Goal: Task Accomplishment & Management: Manage account settings

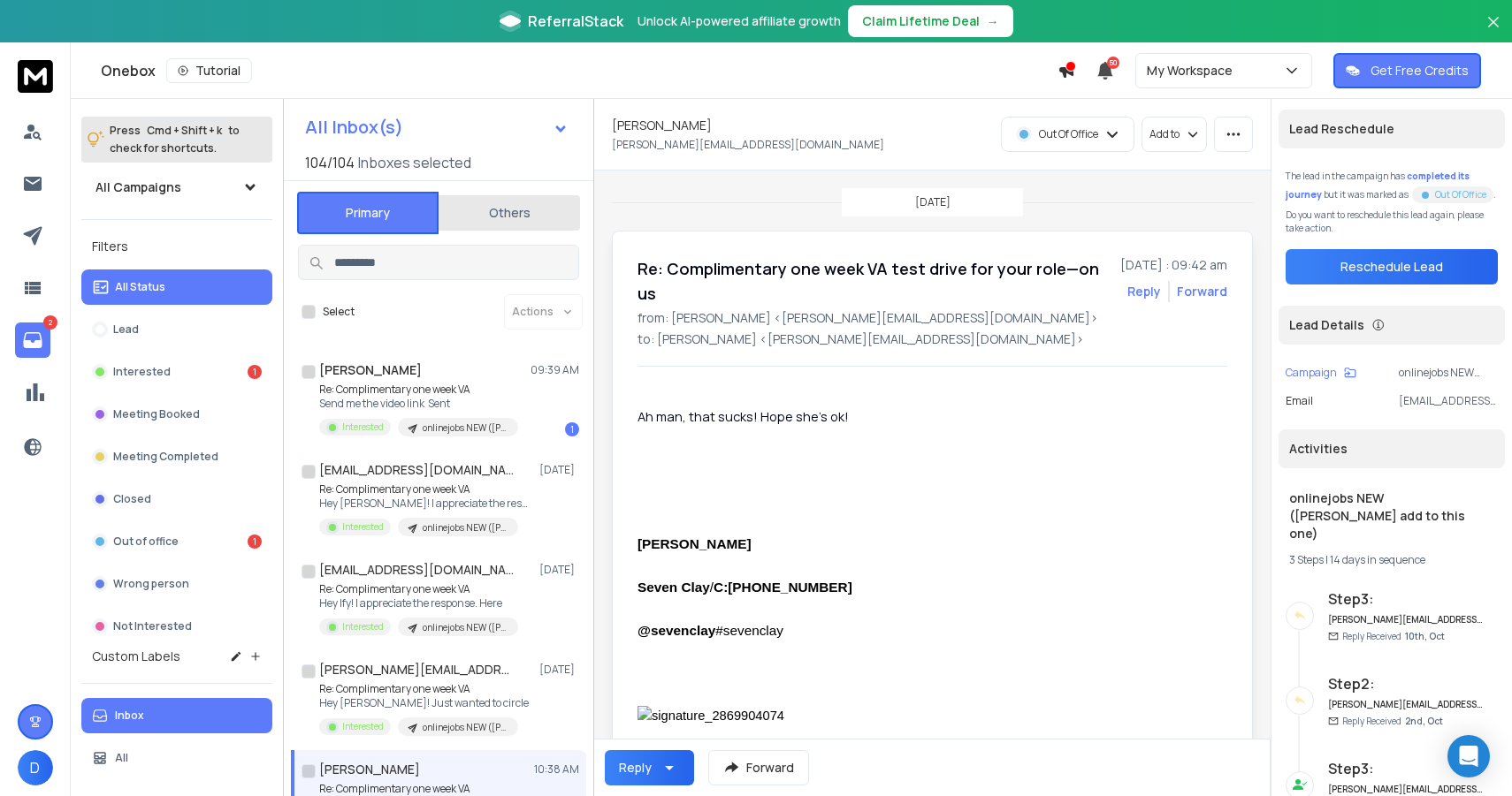
scroll to position [394, 0]
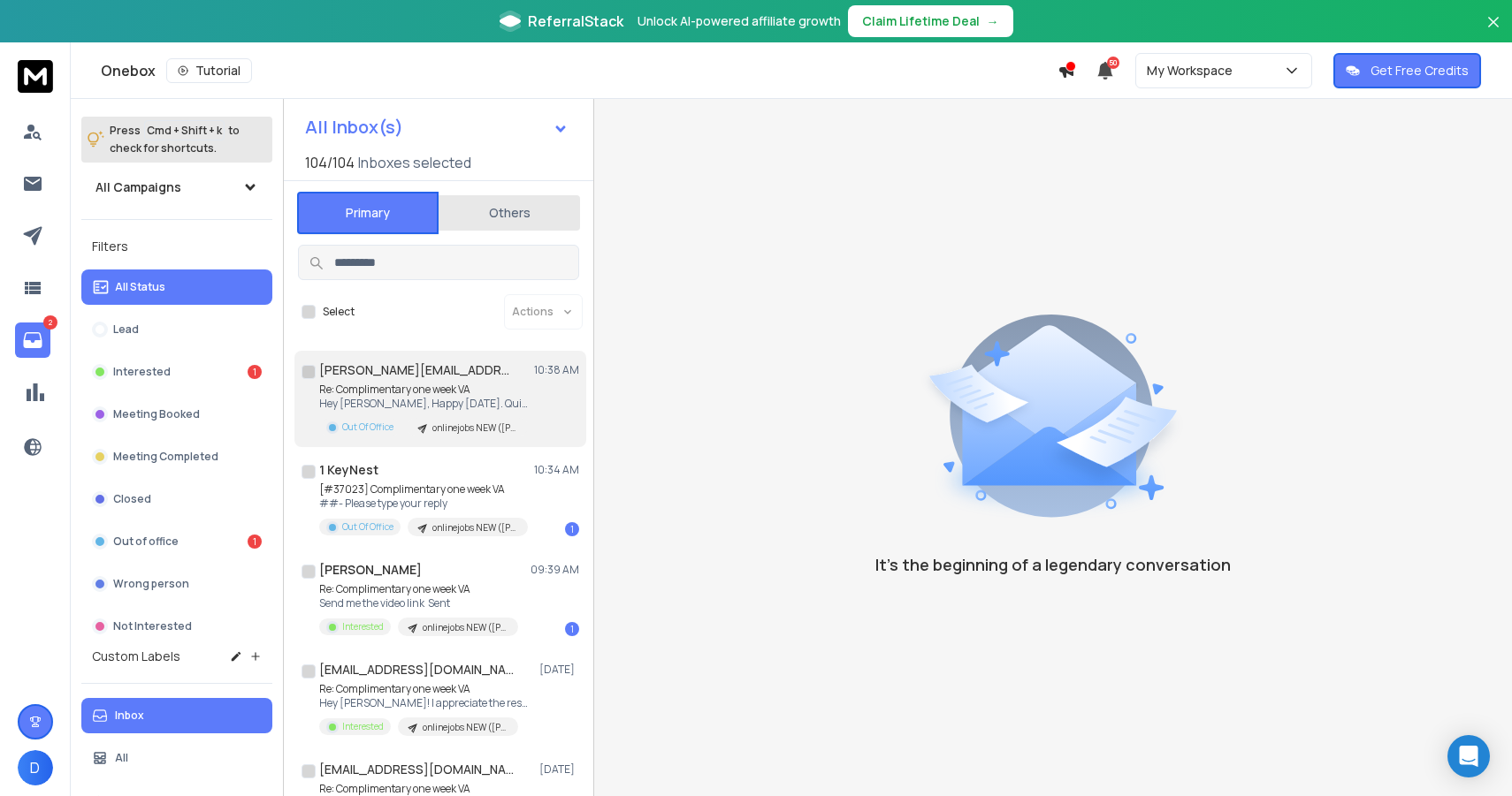
click at [433, 377] on h1 "[PERSON_NAME][EMAIL_ADDRESS][DOMAIN_NAME]" at bounding box center [416, 370] width 194 height 18
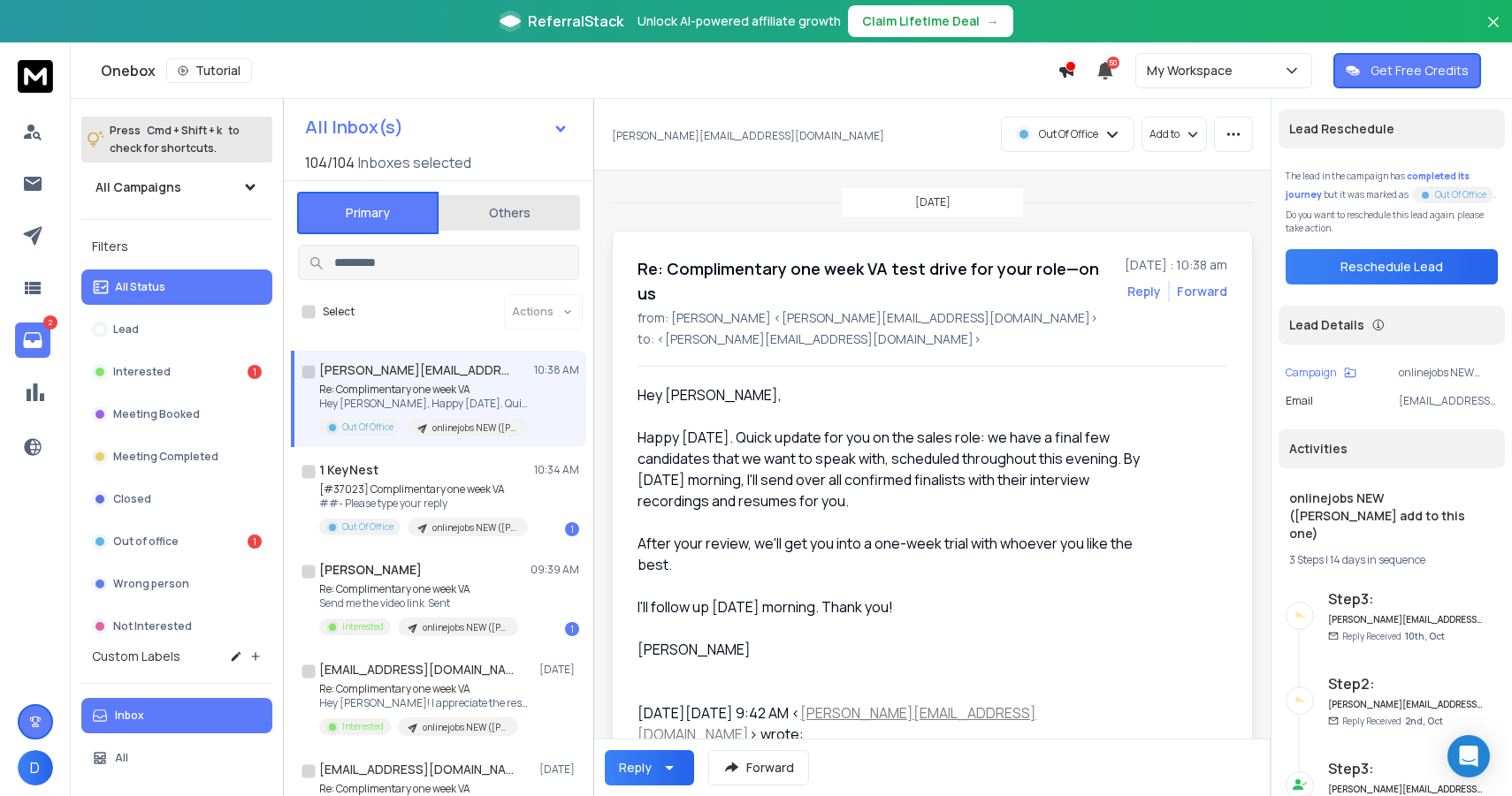
click at [1093, 136] on p "Out Of Office" at bounding box center [1068, 134] width 59 height 14
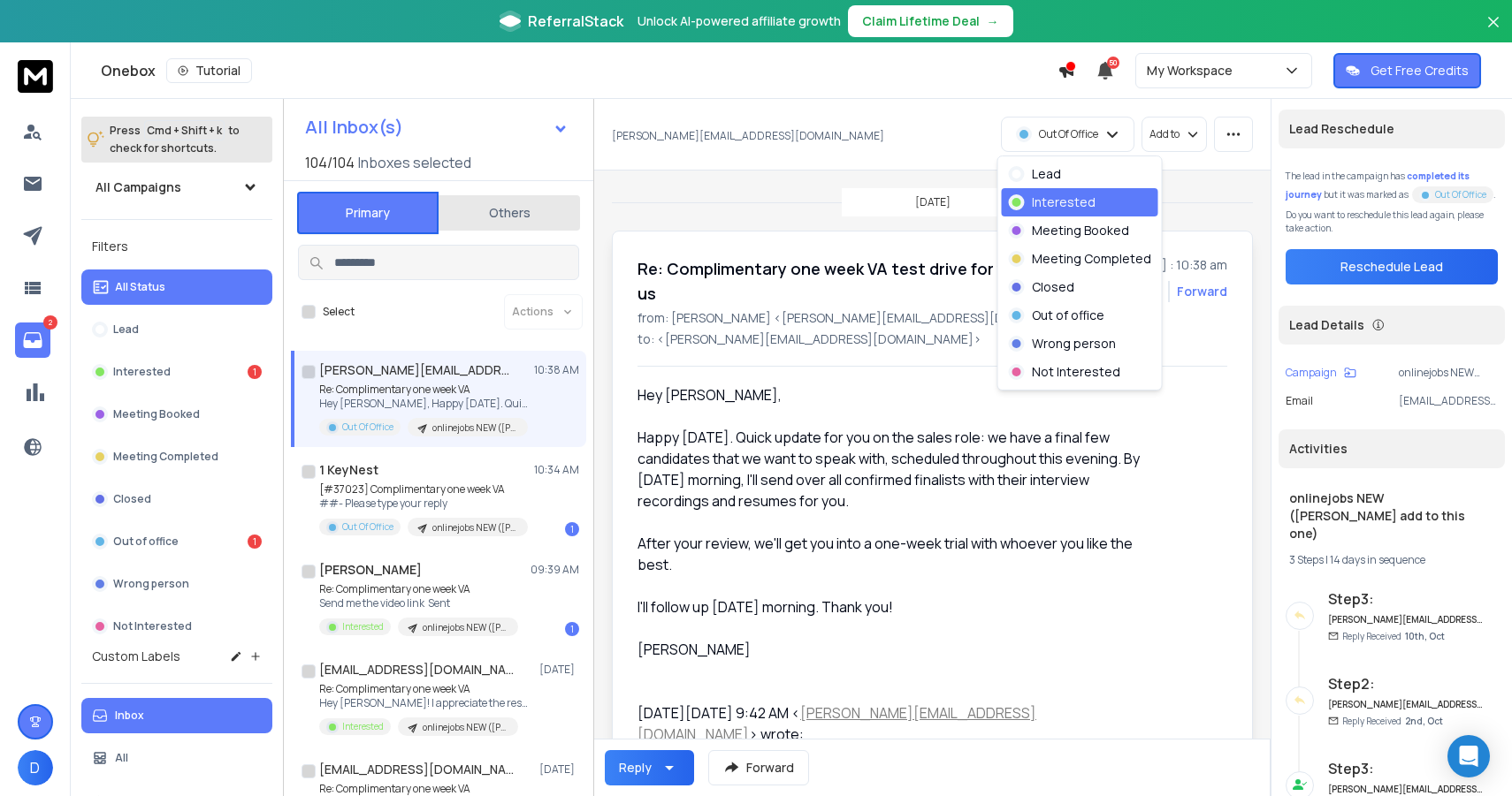
click at [1083, 210] on p "Interested" at bounding box center [1064, 202] width 64 height 18
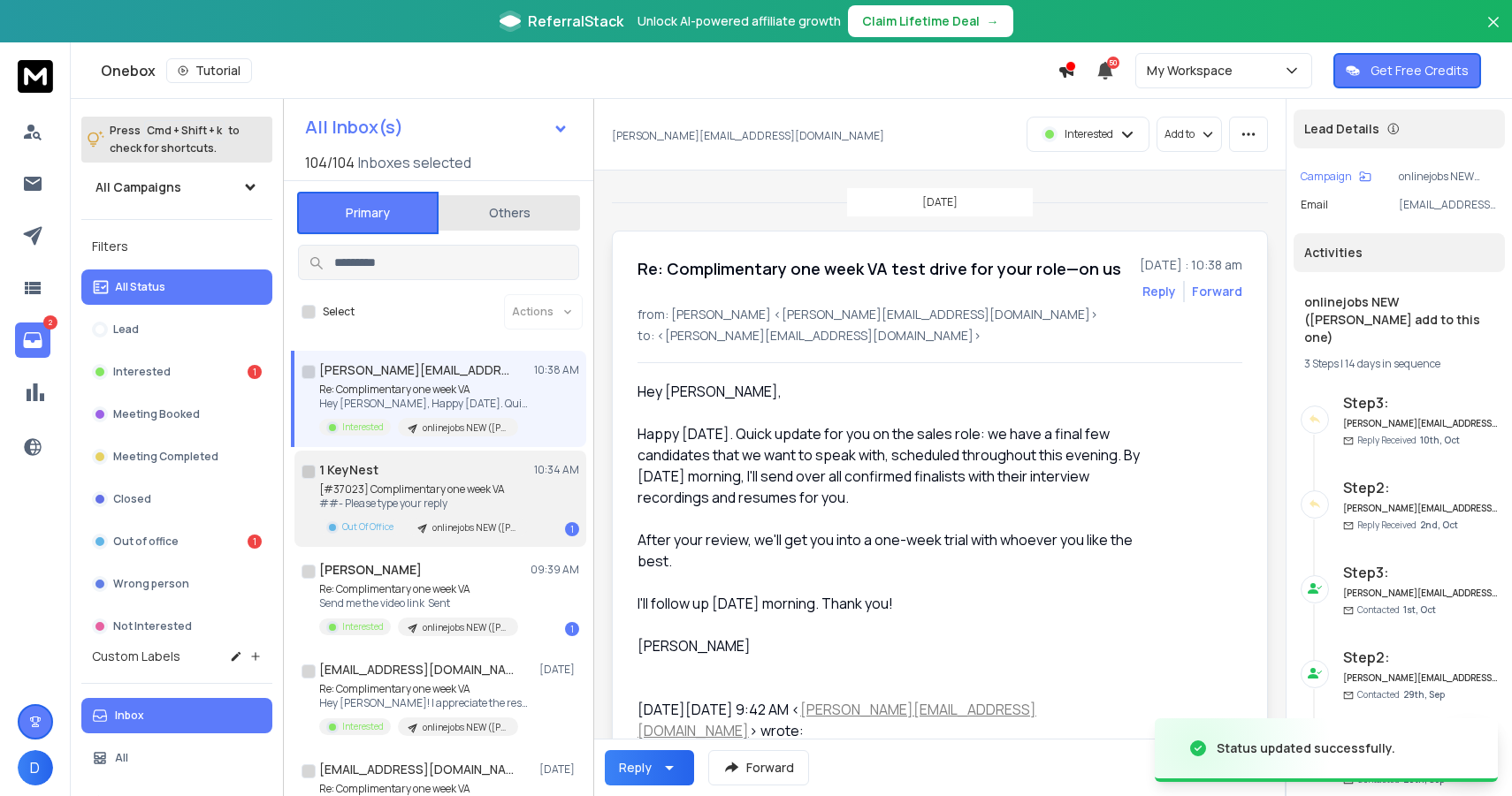
drag, startPoint x: 309, startPoint y: 468, endPoint x: 318, endPoint y: 475, distance: 11.4
click at [309, 469] on button "button" at bounding box center [309, 472] width 14 height 14
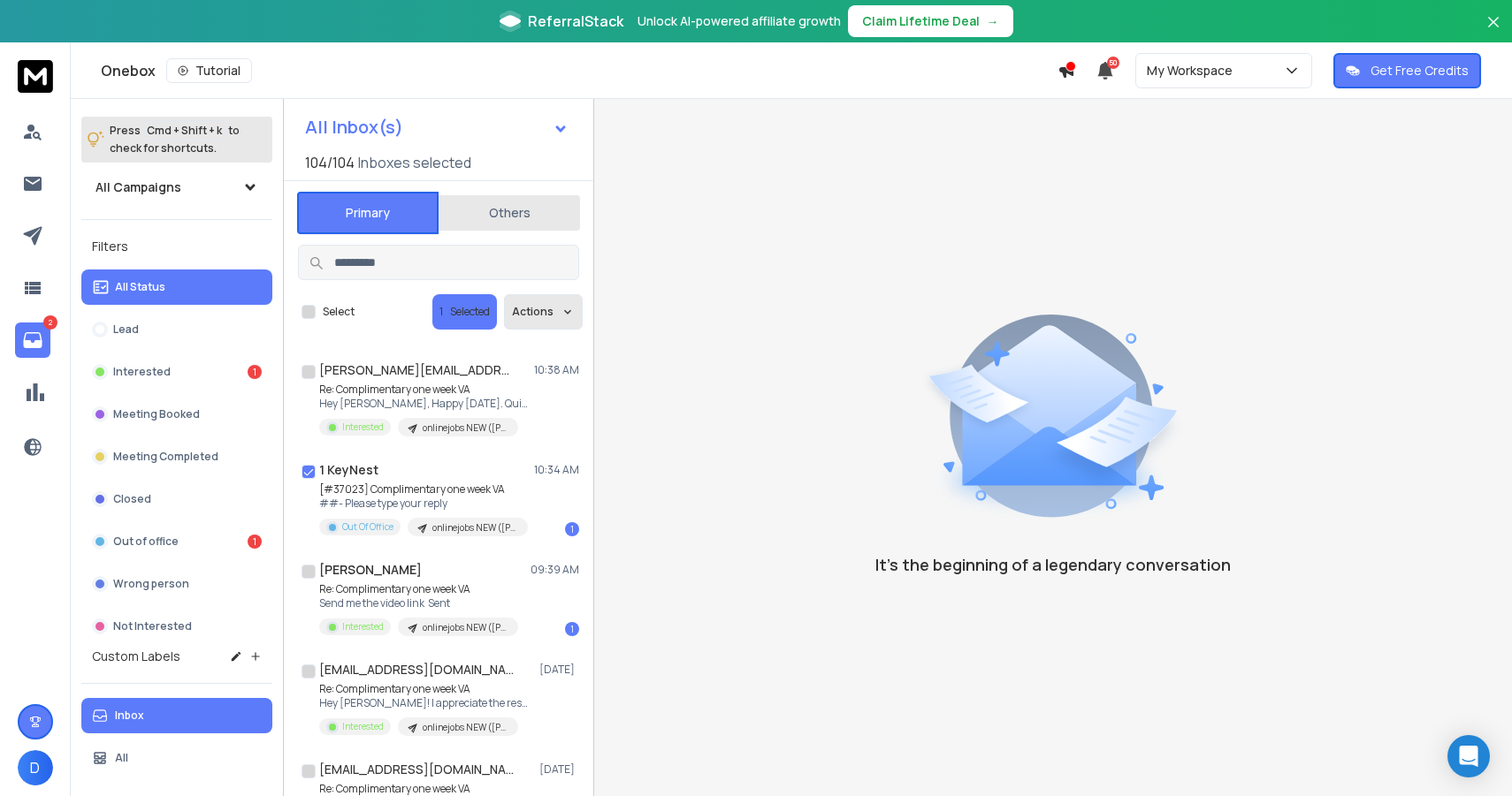
click at [546, 316] on p "Actions" at bounding box center [532, 311] width 41 height 14
click at [528, 470] on div "Archive email" at bounding box center [522, 465] width 100 height 18
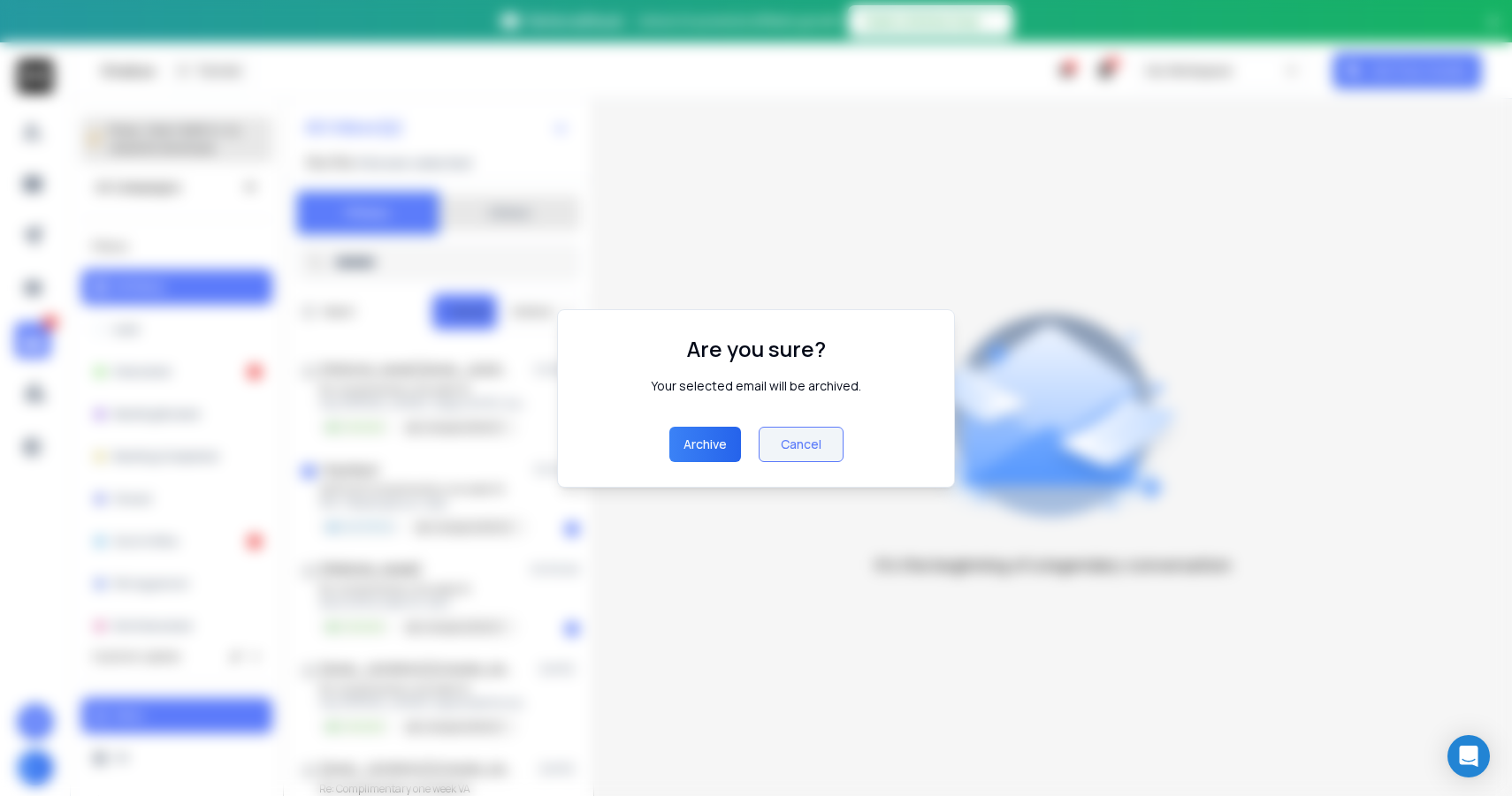
click at [700, 442] on p "archive" at bounding box center [705, 444] width 43 height 18
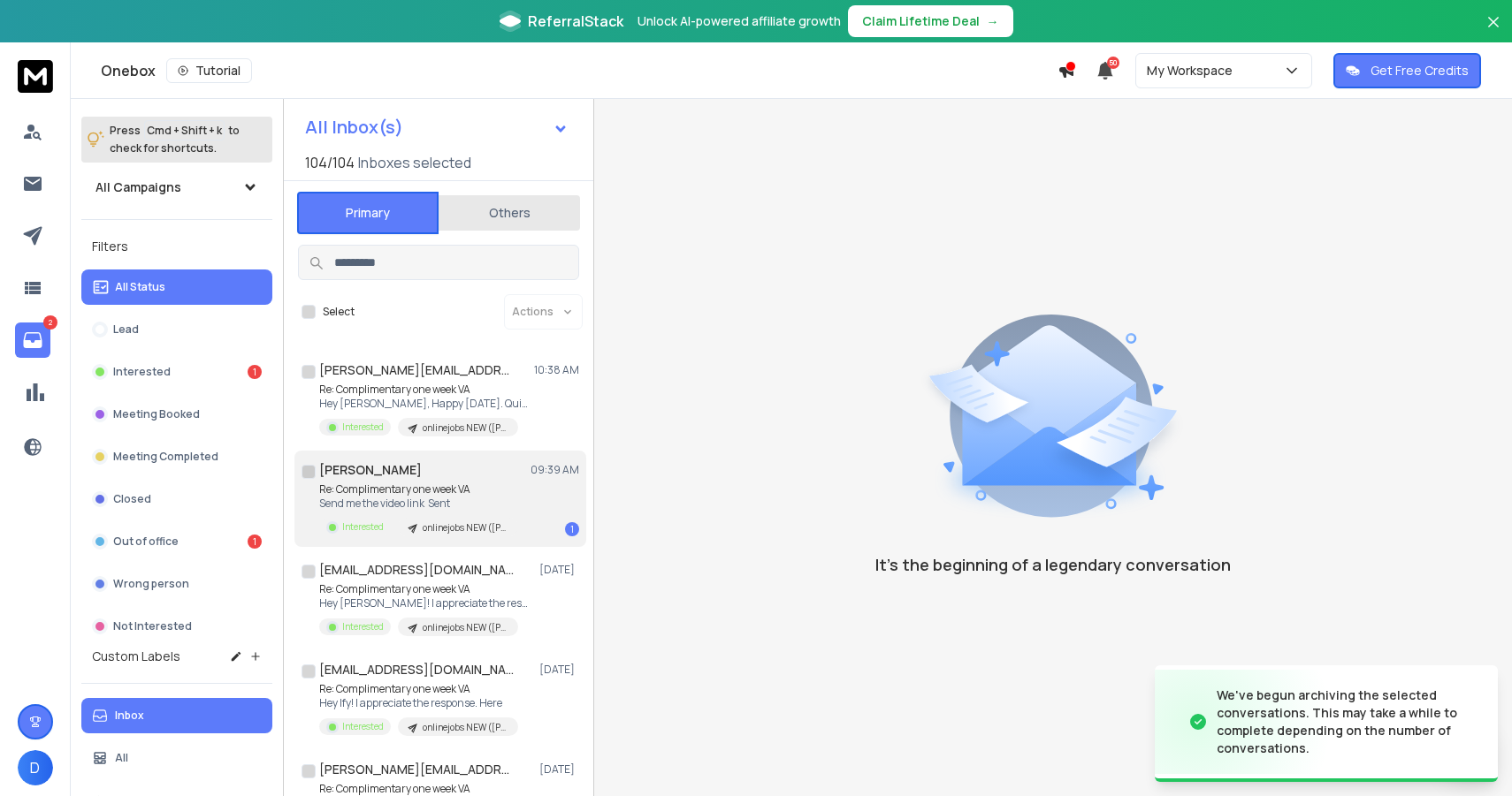
click at [407, 485] on p "Re: Complimentary one week VA" at bounding box center [419, 490] width 199 height 14
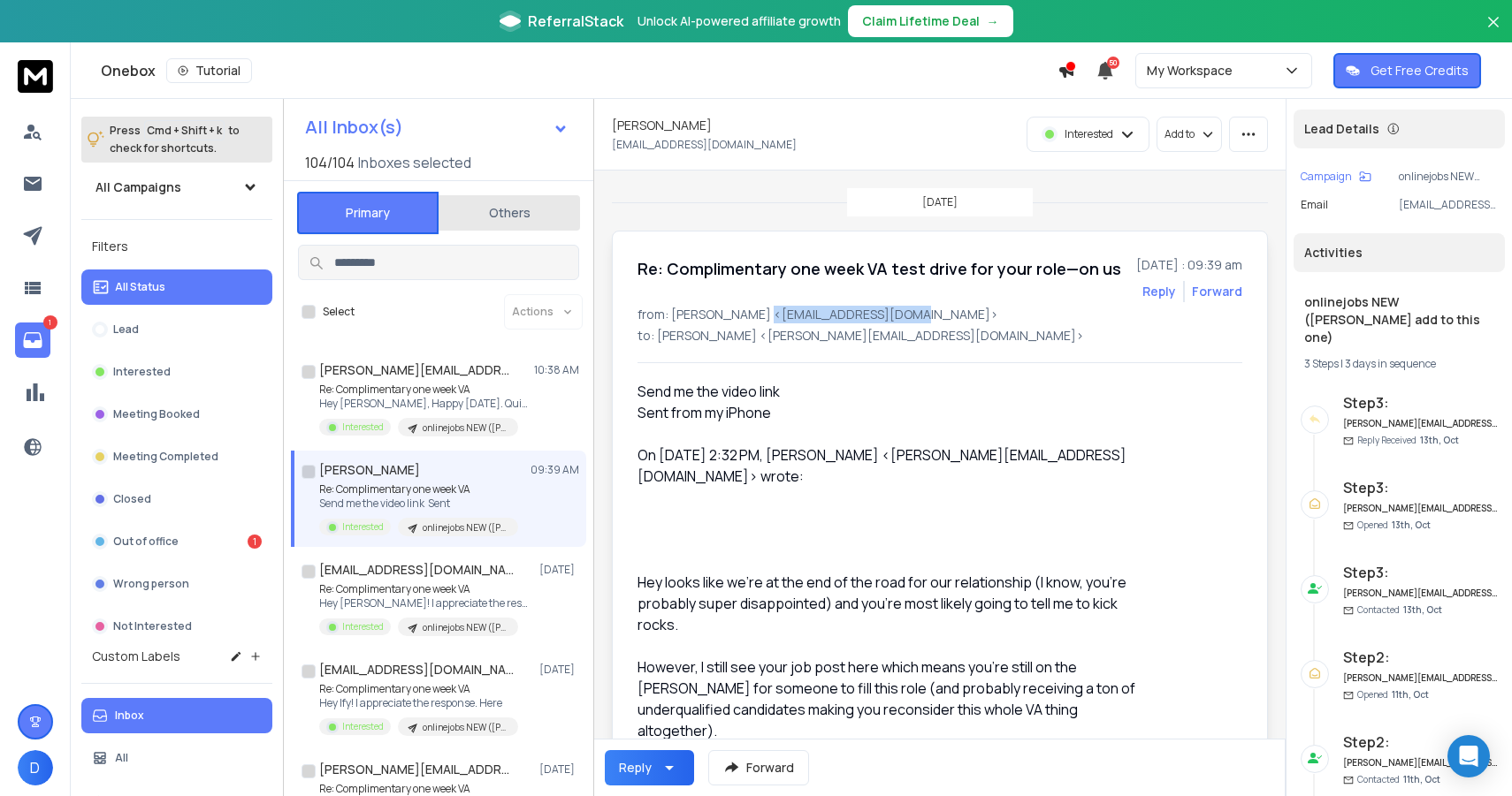
drag, startPoint x: 895, startPoint y: 318, endPoint x: 758, endPoint y: 317, distance: 137.0
click at [758, 317] on p "from: [PERSON_NAME] <[EMAIL_ADDRESS][DOMAIN_NAME]>" at bounding box center [940, 314] width 605 height 18
copy p "[EMAIL_ADDRESS][DOMAIN_NAME]"
click at [370, 261] on input at bounding box center [438, 262] width 281 height 35
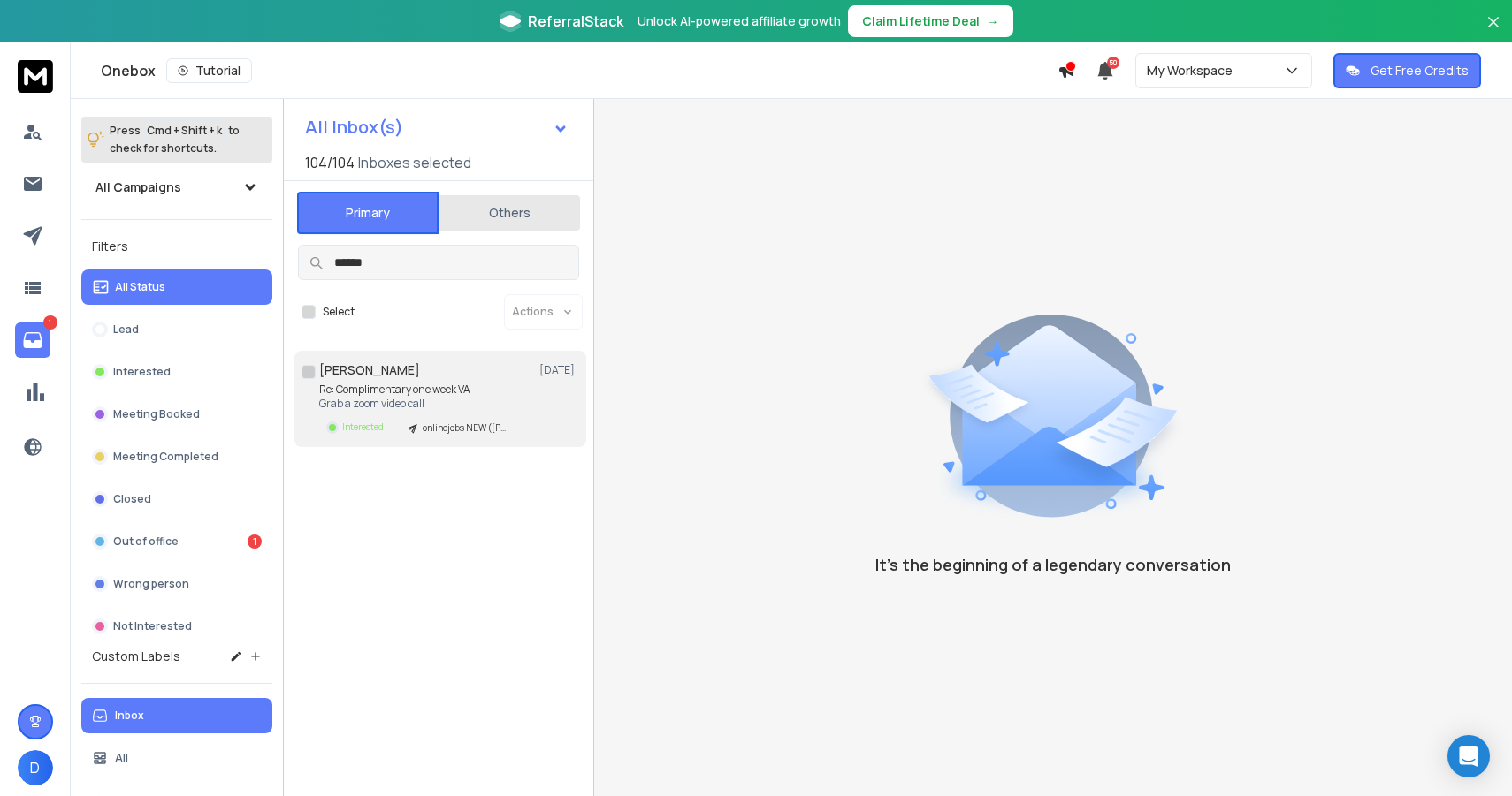
type input "******"
click at [447, 393] on p "Re: Complimentary one week VA" at bounding box center [419, 389] width 199 height 14
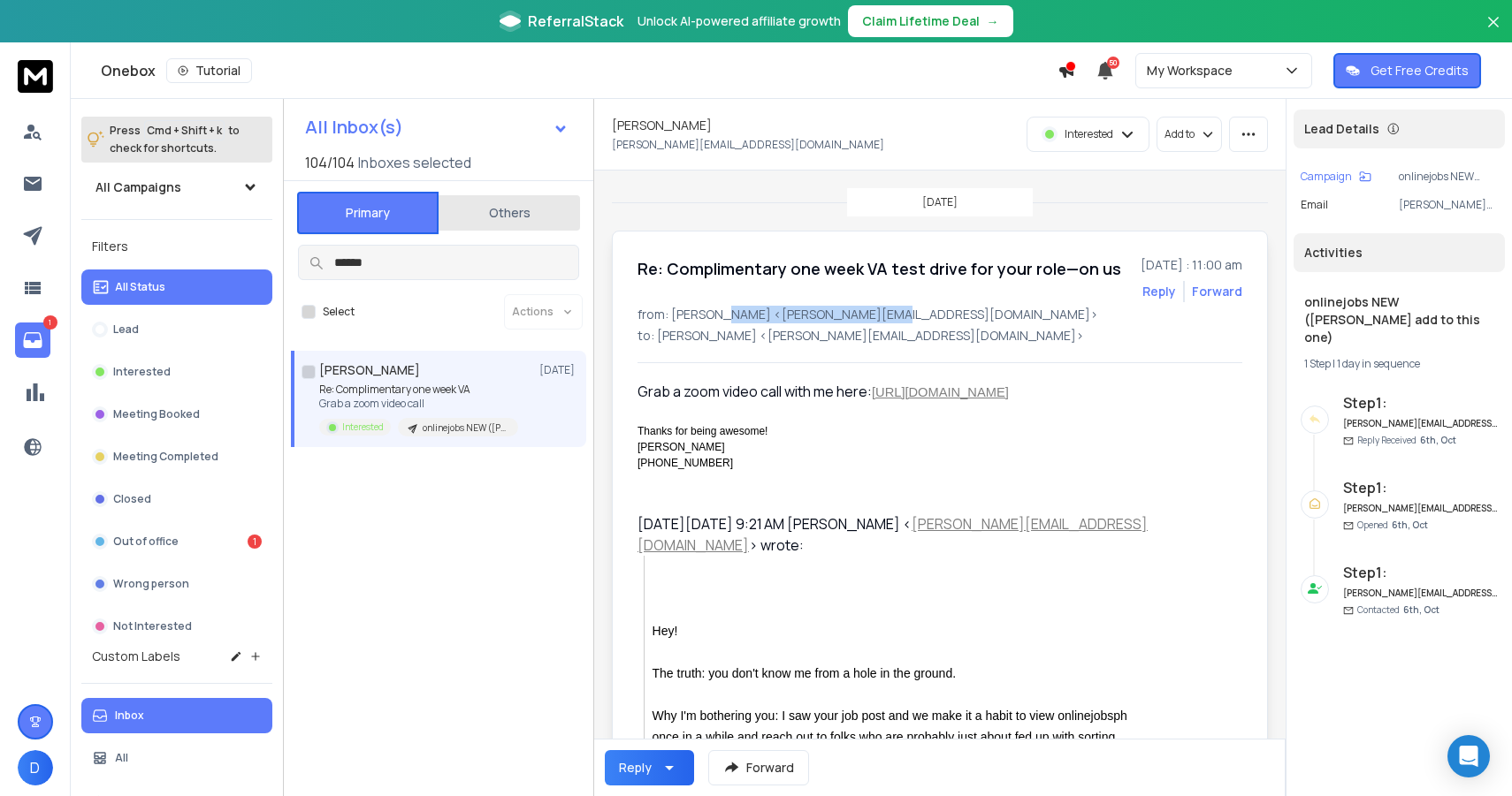
drag, startPoint x: 875, startPoint y: 318, endPoint x: 723, endPoint y: 320, distance: 152.0
click at [723, 320] on p "from: [PERSON_NAME] <[PERSON_NAME][EMAIL_ADDRESS][DOMAIN_NAME]>" at bounding box center [940, 314] width 605 height 18
copy p "[PERSON_NAME][EMAIL_ADDRESS][DOMAIN_NAME]"
click at [443, 276] on input "******" at bounding box center [438, 262] width 281 height 35
click at [443, 275] on input "******" at bounding box center [438, 262] width 281 height 35
